Goal: Find specific page/section: Find specific page/section

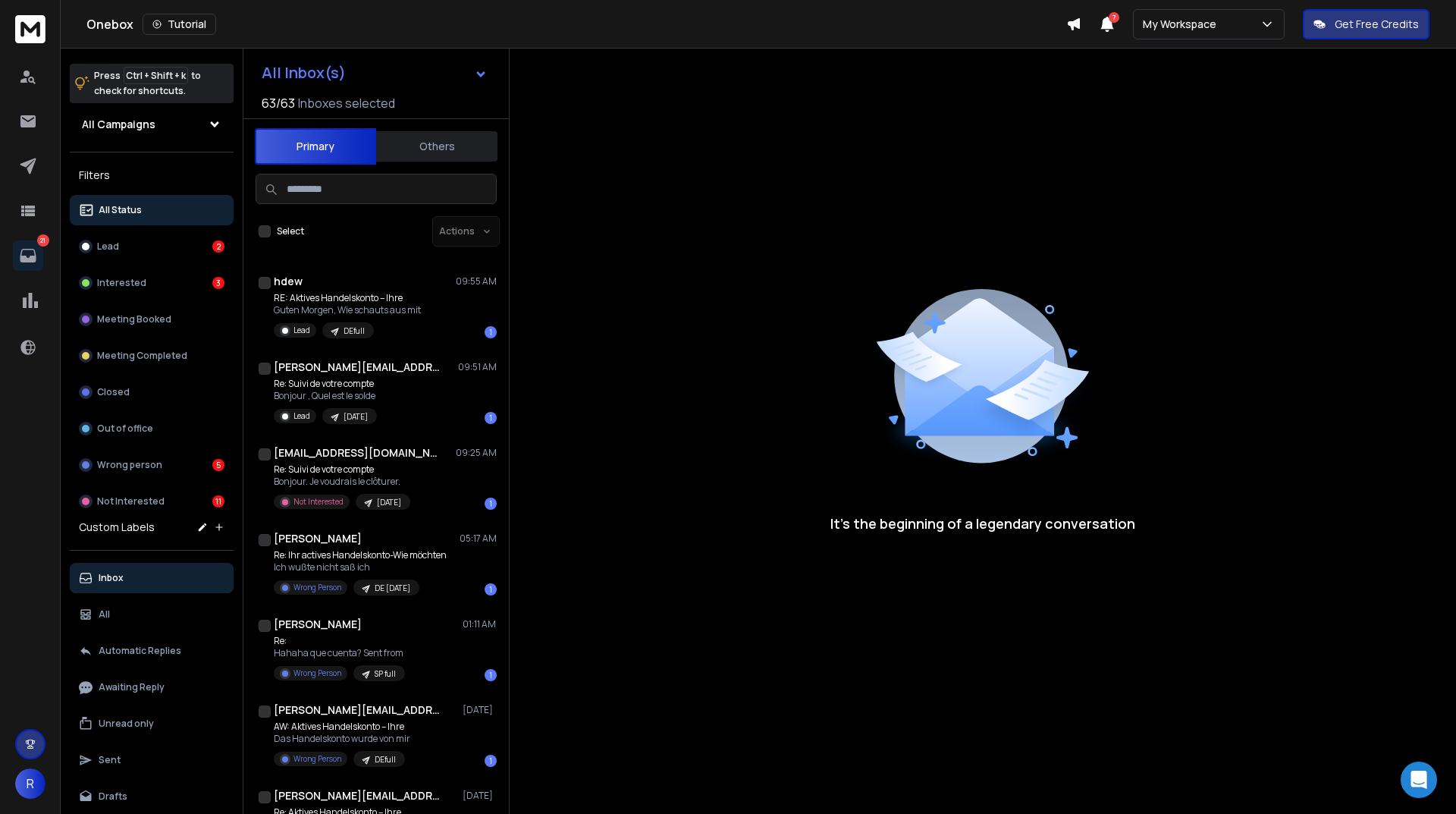
click at [399, 162] on button "Others" at bounding box center [437, 146] width 121 height 34
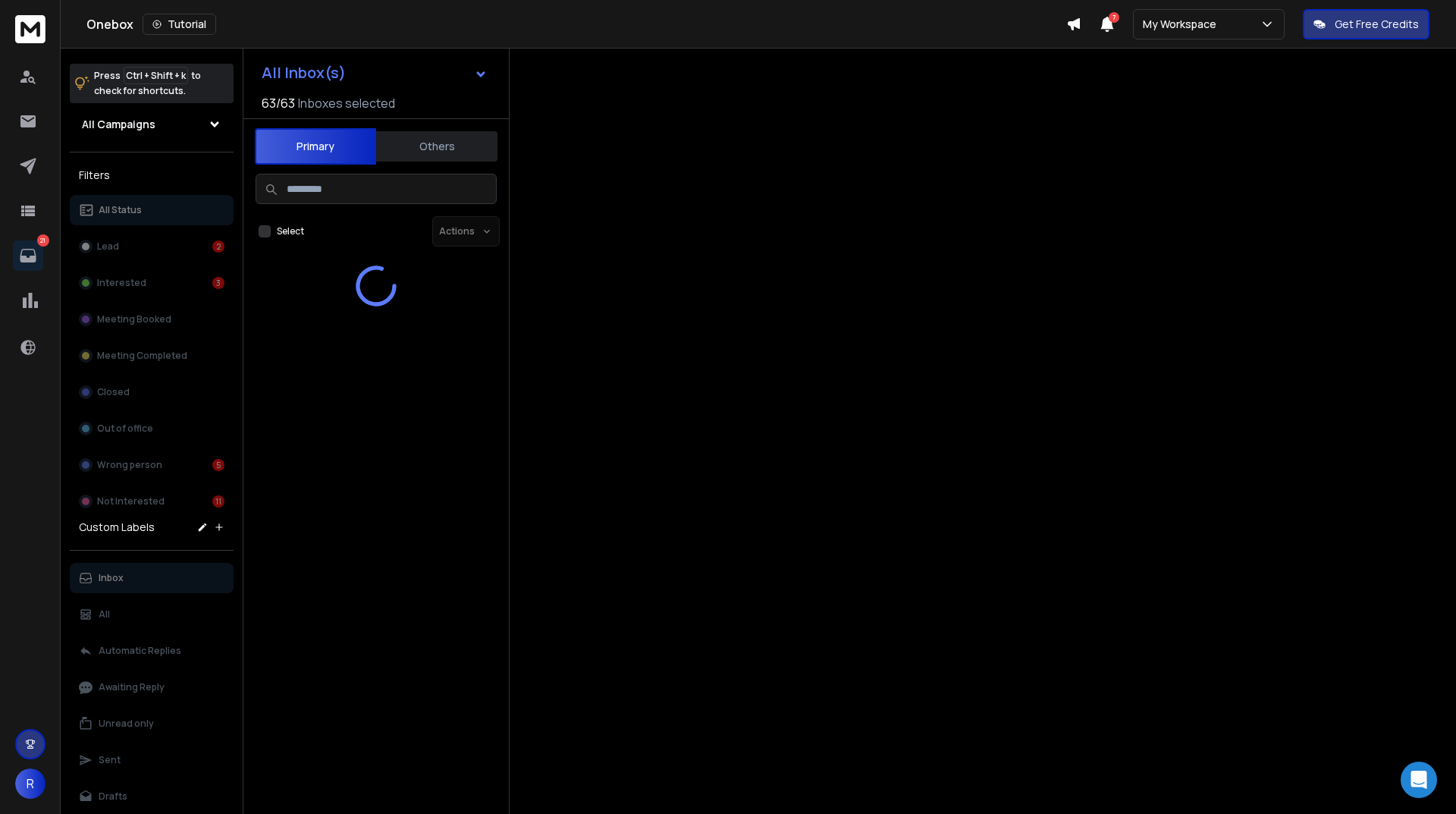
click at [336, 145] on button "Primary" at bounding box center [315, 146] width 121 height 37
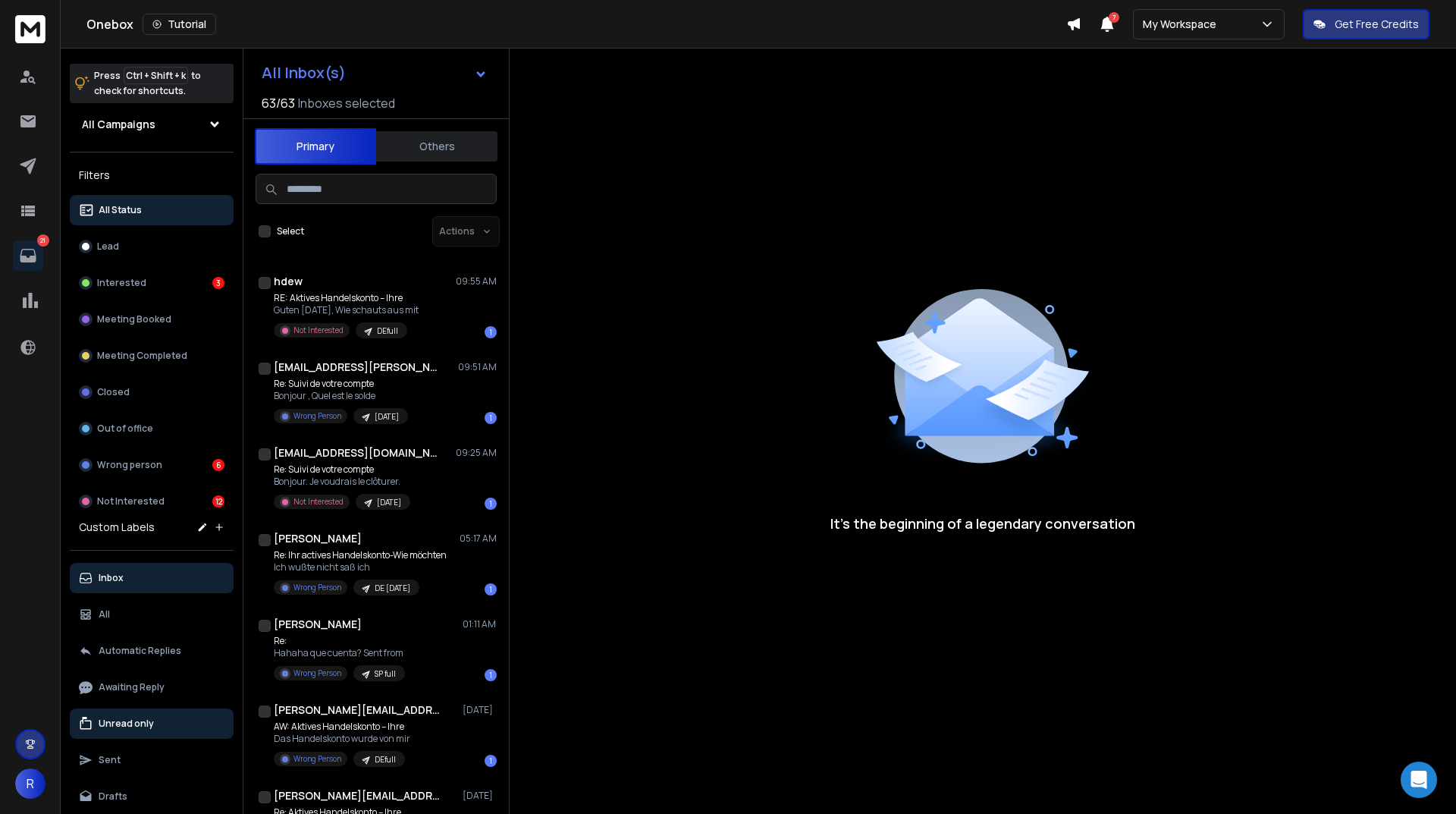
click at [130, 728] on p "Unread only" at bounding box center [126, 723] width 55 height 12
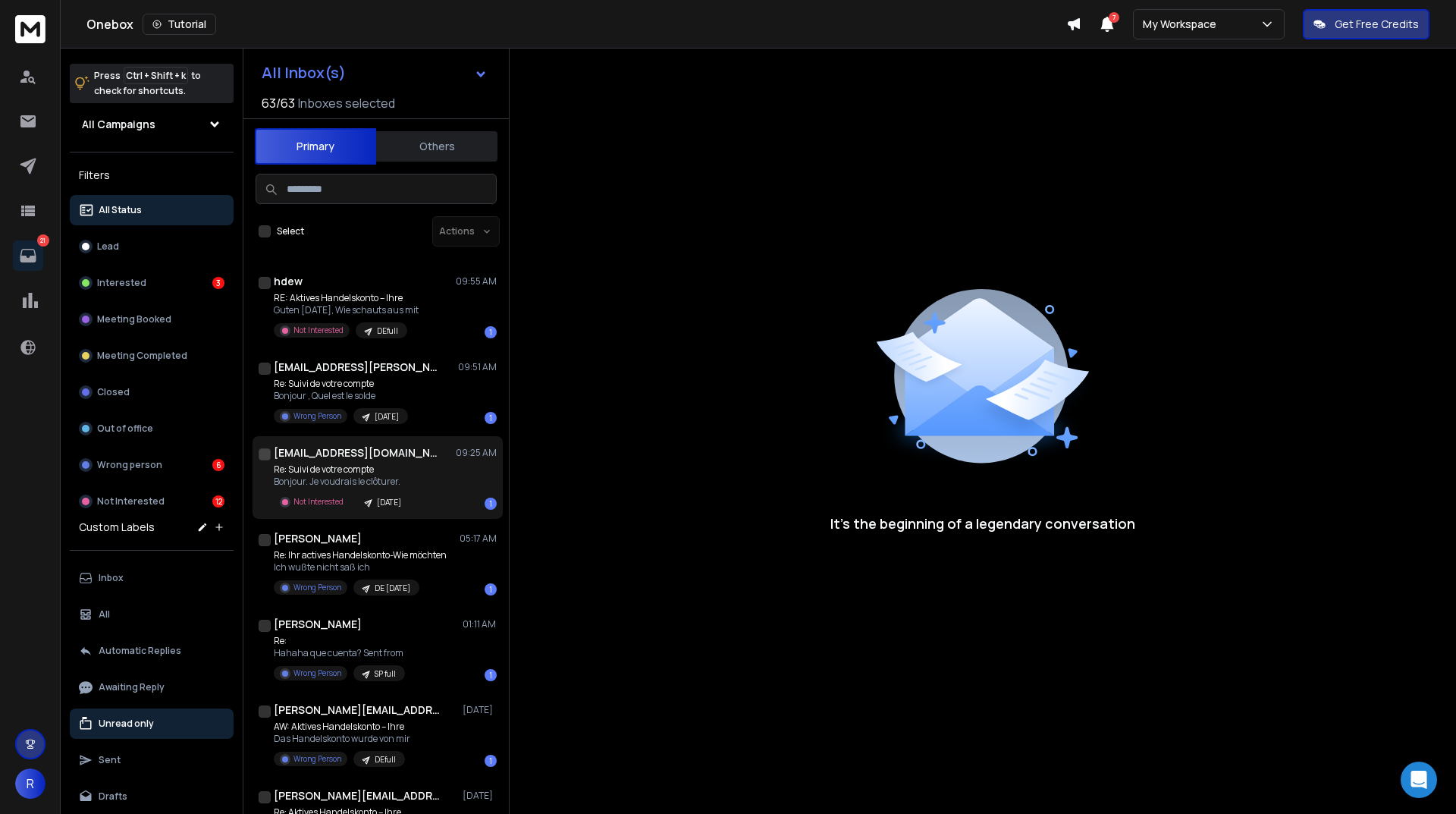
scroll to position [152, 0]
